Goal: Information Seeking & Learning: Check status

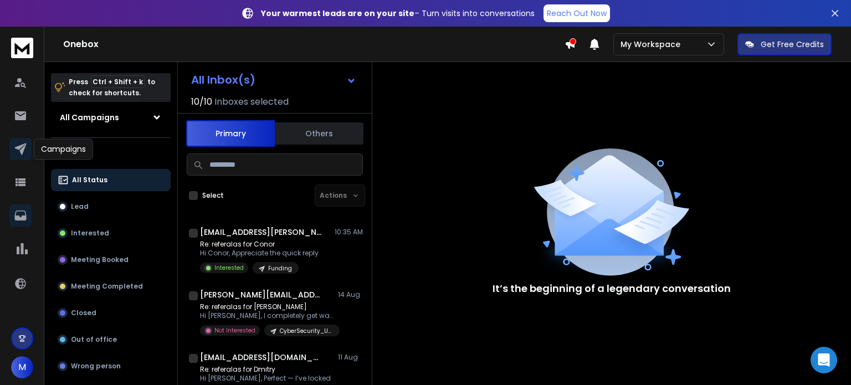
click at [9, 153] on link at bounding box center [20, 149] width 22 height 22
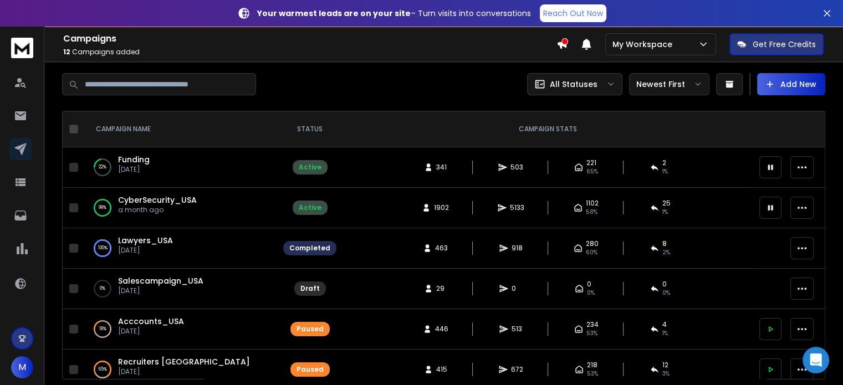
click at [242, 177] on div "22 % Funding [DATE]" at bounding box center [180, 167] width 172 height 27
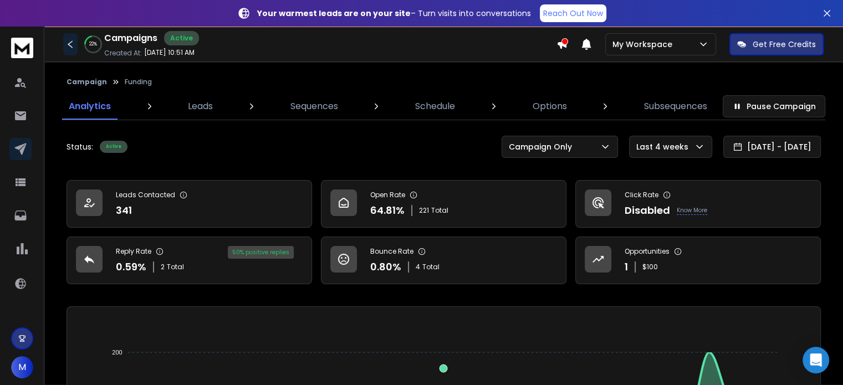
click at [71, 42] on icon at bounding box center [70, 43] width 4 height 7
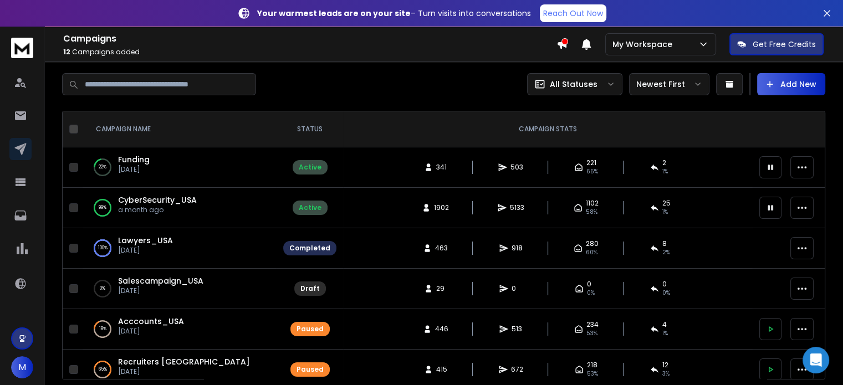
click at [320, 15] on strong "Your warmest leads are on your site" at bounding box center [333, 13] width 153 height 11
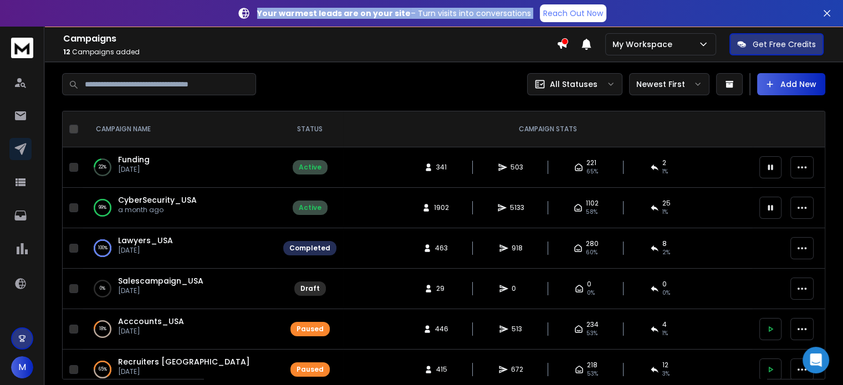
click at [320, 15] on strong "Your warmest leads are on your site" at bounding box center [333, 13] width 153 height 11
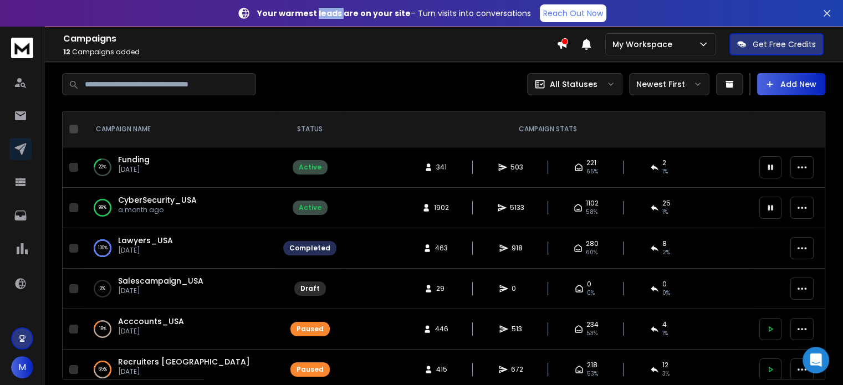
click at [320, 15] on strong "Your warmest leads are on your site" at bounding box center [333, 13] width 153 height 11
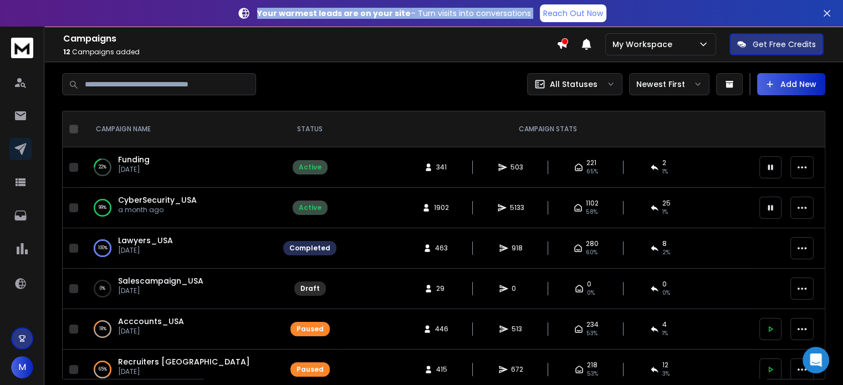
click at [320, 15] on strong "Your warmest leads are on your site" at bounding box center [333, 13] width 153 height 11
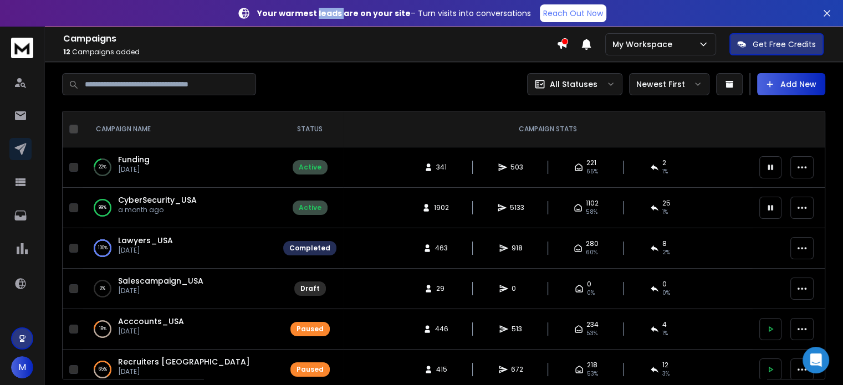
click at [320, 15] on strong "Your warmest leads are on your site" at bounding box center [333, 13] width 153 height 11
click at [273, 9] on strong "Your warmest leads are on your site" at bounding box center [333, 13] width 153 height 11
drag, startPoint x: 273, startPoint y: 9, endPoint x: 479, endPoint y: 15, distance: 205.6
click at [479, 15] on p "Your warmest leads are on your site – Turn visits into conversations" at bounding box center [394, 13] width 274 height 11
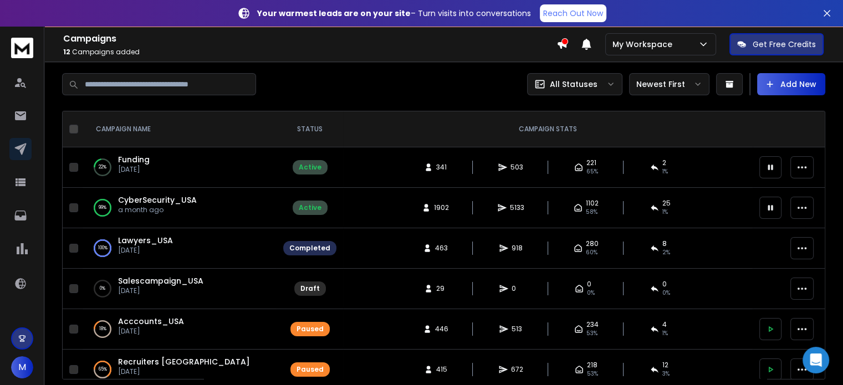
click at [479, 15] on p "Your warmest leads are on your site – Turn visits into conversations" at bounding box center [394, 13] width 274 height 11
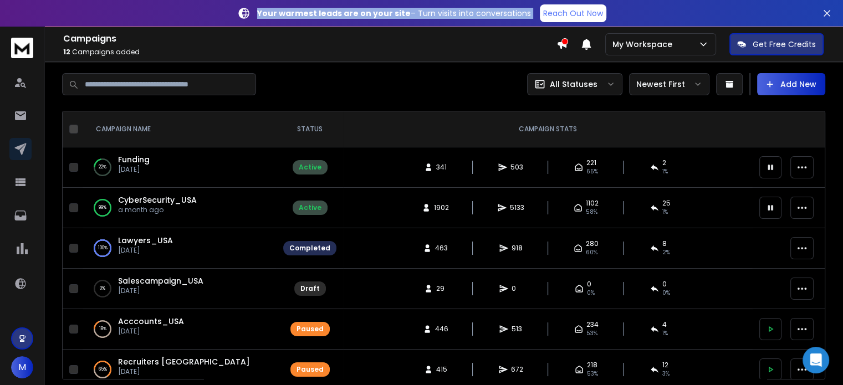
drag, startPoint x: 479, startPoint y: 15, endPoint x: 372, endPoint y: 15, distance: 106.4
click at [372, 15] on p "Your warmest leads are on your site – Turn visits into conversations" at bounding box center [394, 13] width 274 height 11
click at [372, 15] on strong "Your warmest leads are on your site" at bounding box center [333, 13] width 153 height 11
